Goal: Task Accomplishment & Management: Manage account settings

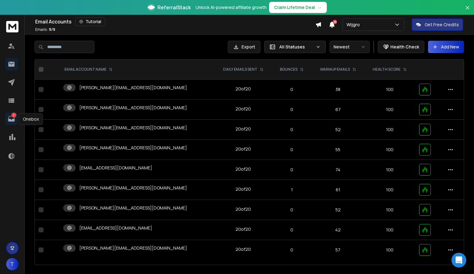
click at [12, 117] on icon at bounding box center [11, 118] width 7 height 7
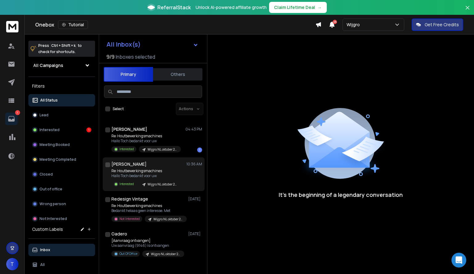
click at [146, 174] on p "Hallo Toch bedankt voor uw" at bounding box center [145, 176] width 69 height 5
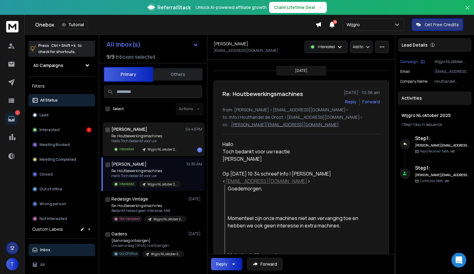
click at [140, 136] on p "Re: Houtbewerkingsmachines" at bounding box center [145, 136] width 69 height 5
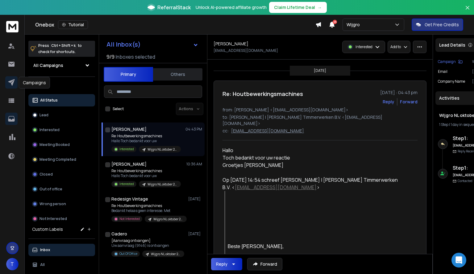
click at [10, 82] on icon at bounding box center [11, 82] width 6 height 6
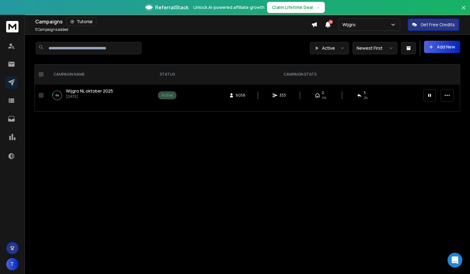
click at [92, 90] on span "Wijgro NL oktober 2025" at bounding box center [89, 91] width 47 height 6
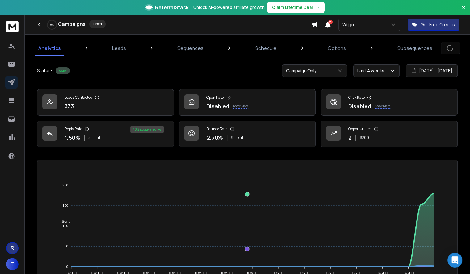
click at [235, 137] on span "Total" at bounding box center [239, 137] width 8 height 5
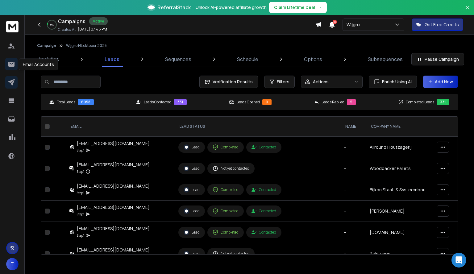
click at [13, 66] on icon at bounding box center [11, 64] width 6 height 5
